Goal: Communication & Community: Answer question/provide support

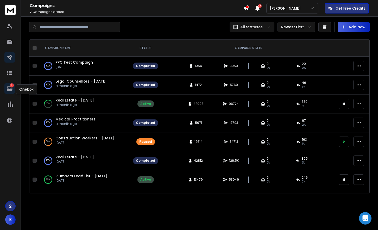
click at [10, 92] on icon at bounding box center [10, 89] width 6 height 6
click at [12, 87] on p "11" at bounding box center [12, 86] width 4 height 4
click at [10, 88] on p "11" at bounding box center [12, 86] width 4 height 4
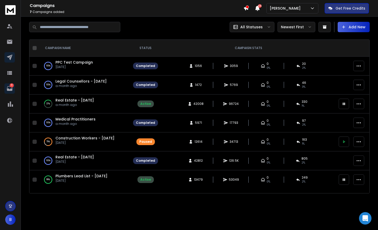
click at [10, 88] on p "11" at bounding box center [12, 86] width 4 height 4
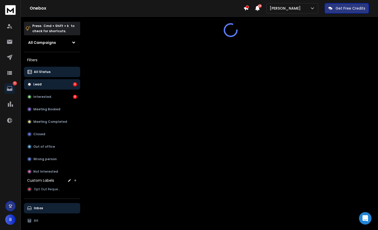
click at [51, 84] on button "Lead 5" at bounding box center [52, 84] width 56 height 10
